Goal: Check status

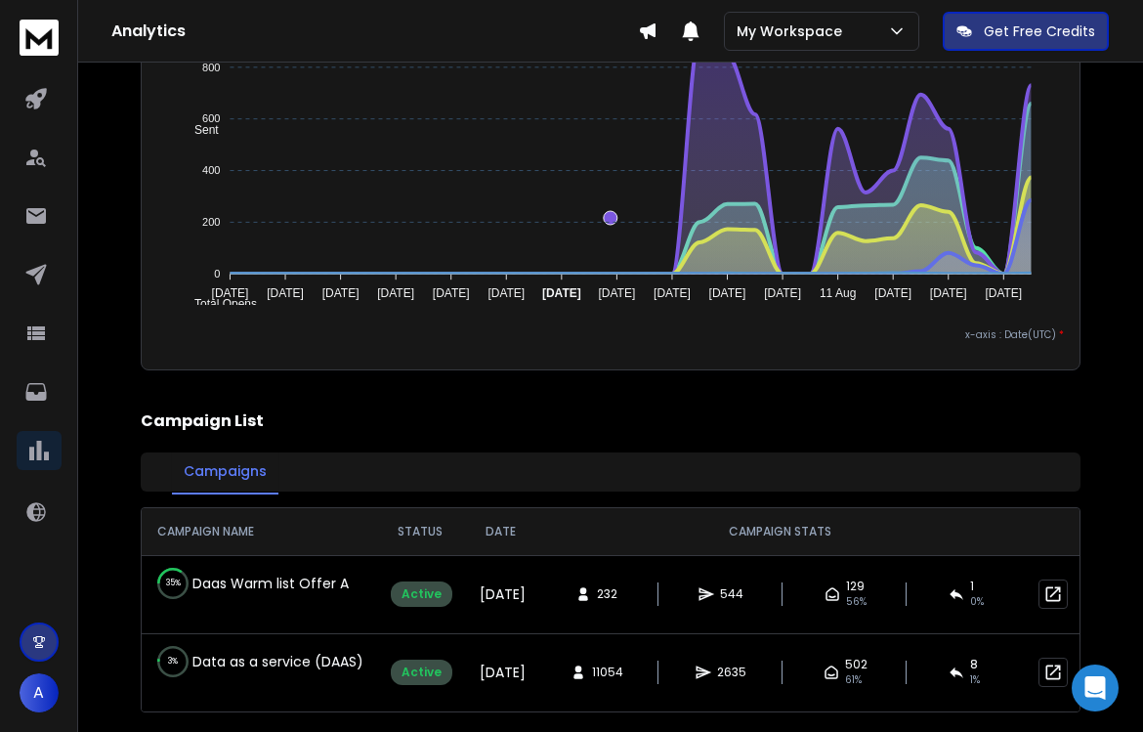
scroll to position [505, 0]
click at [1045, 601] on icon at bounding box center [1053, 594] width 20 height 20
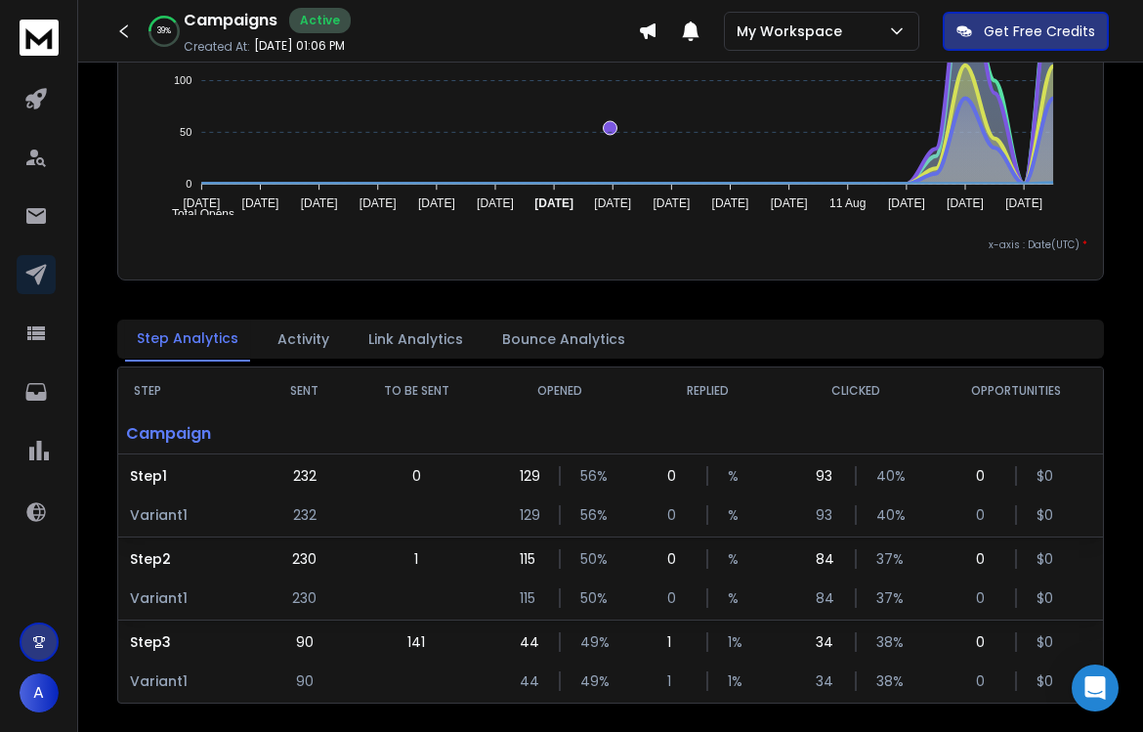
scroll to position [655, 0]
